Goal: Task Accomplishment & Management: Manage account settings

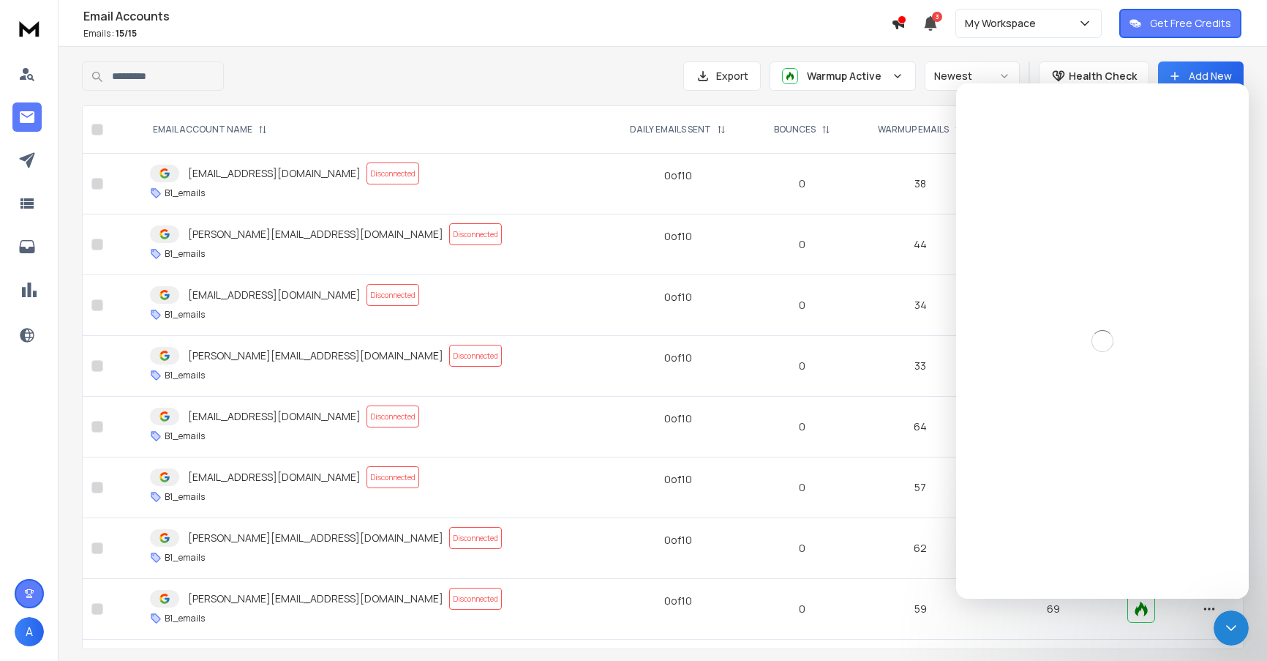
scroll to position [397, 0]
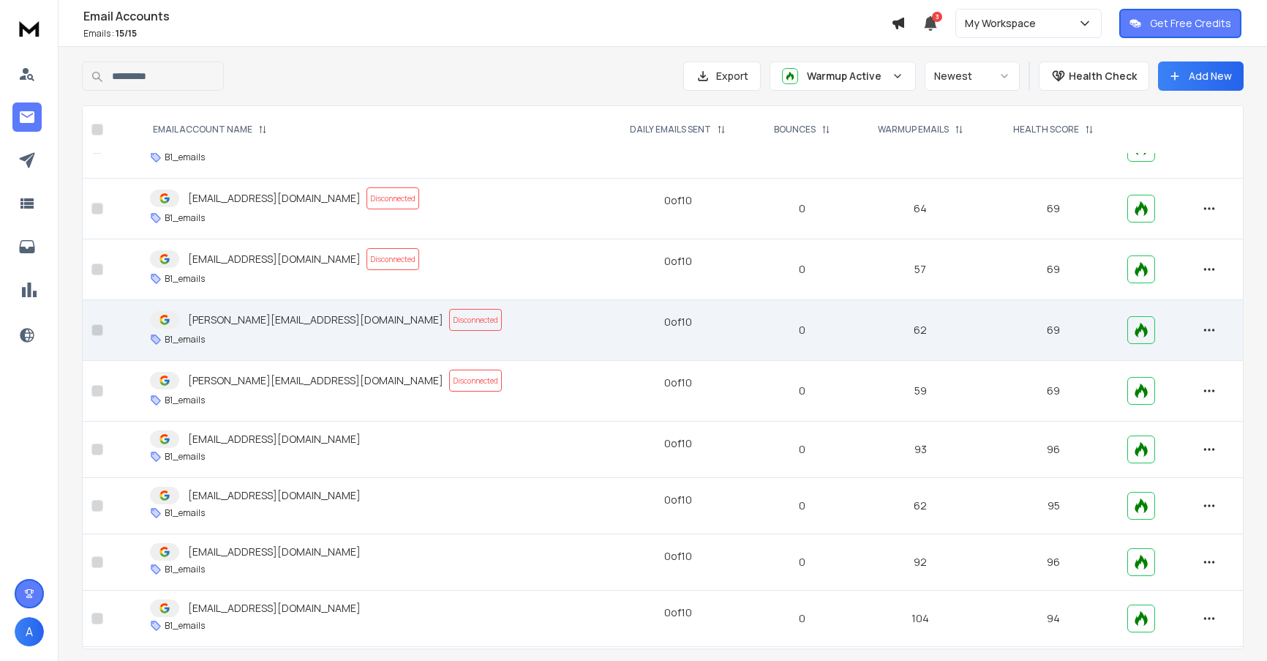
scroll to position [397, 0]
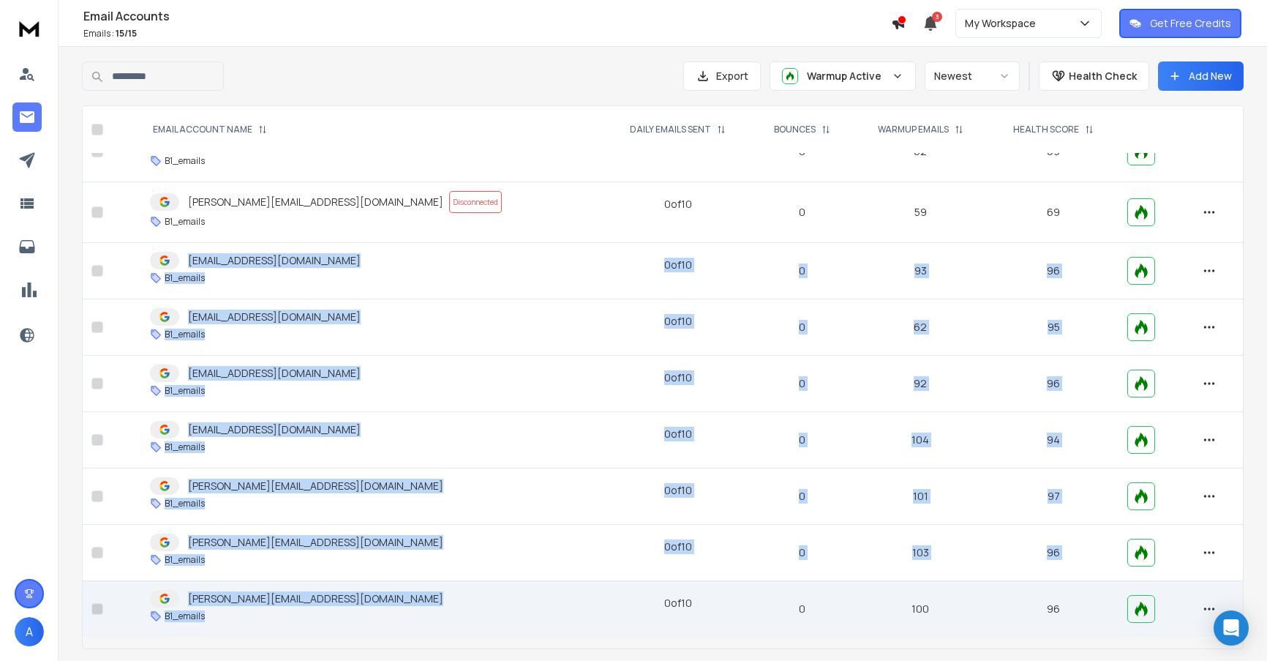
drag, startPoint x: 184, startPoint y: 259, endPoint x: 312, endPoint y: 623, distance: 386.5
click at [312, 623] on tbody "[EMAIL_ADDRESS][DOMAIN_NAME] Disconnected B1_emails 0 of 10 0 38 100 [EMAIL_ADD…" at bounding box center [663, 197] width 1160 height 880
copy tbody "[EMAIL_ADDRESS][DOMAIN_NAME] B1_emails 0 of 10 0 93 96 [EMAIL_ADDRESS][DOMAIN_N…"
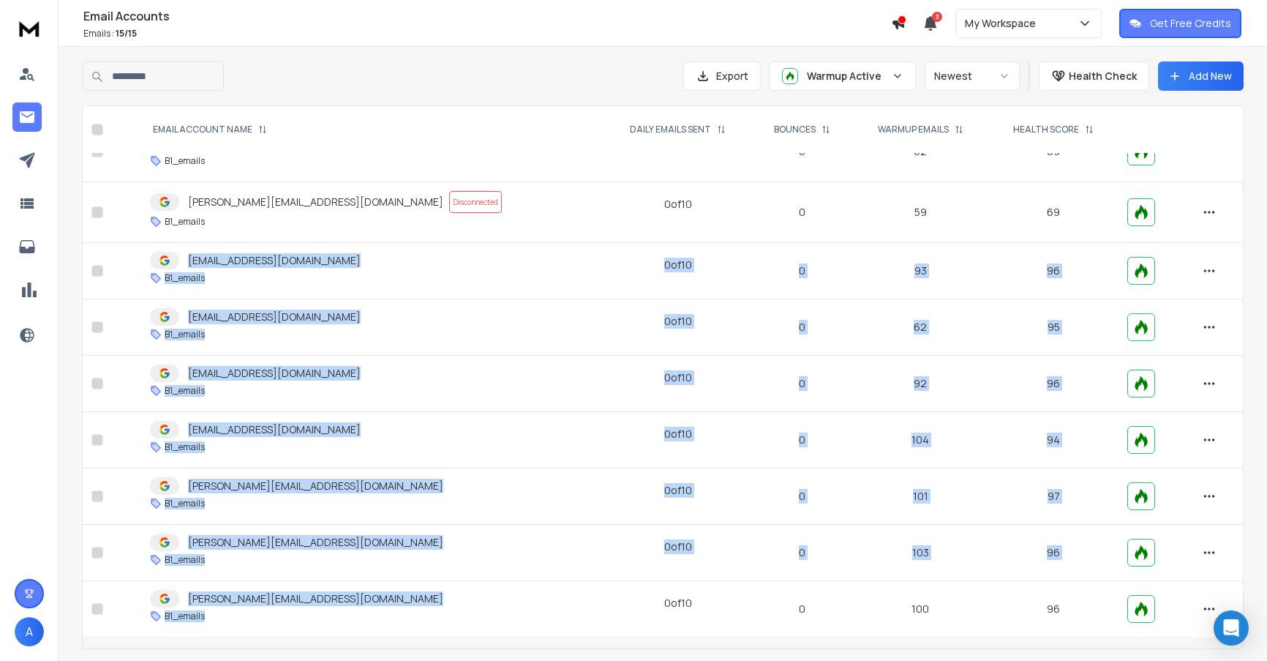
click at [883, 6] on div "Email Accounts Emails : 15 / 15 3 My Workspace Get Free Credits" at bounding box center [633, 23] width 1267 height 47
